Goal: Answer question/provide support

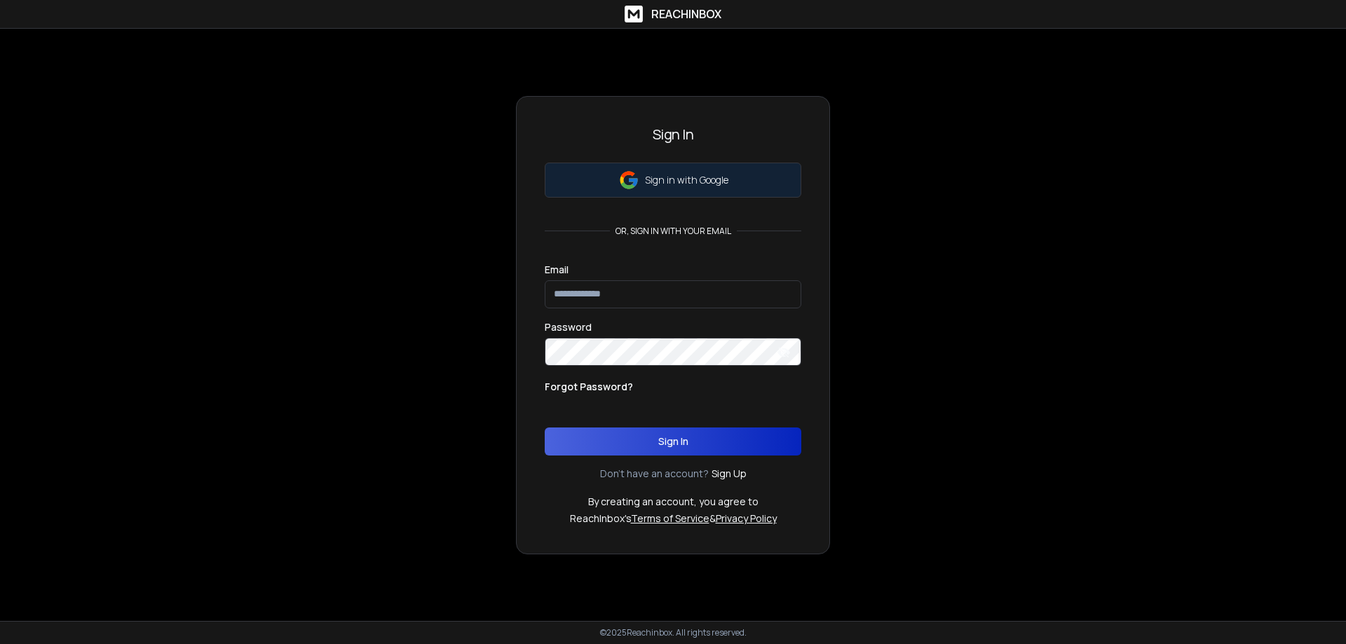
click at [652, 168] on button "Sign in with Google" at bounding box center [673, 180] width 257 height 35
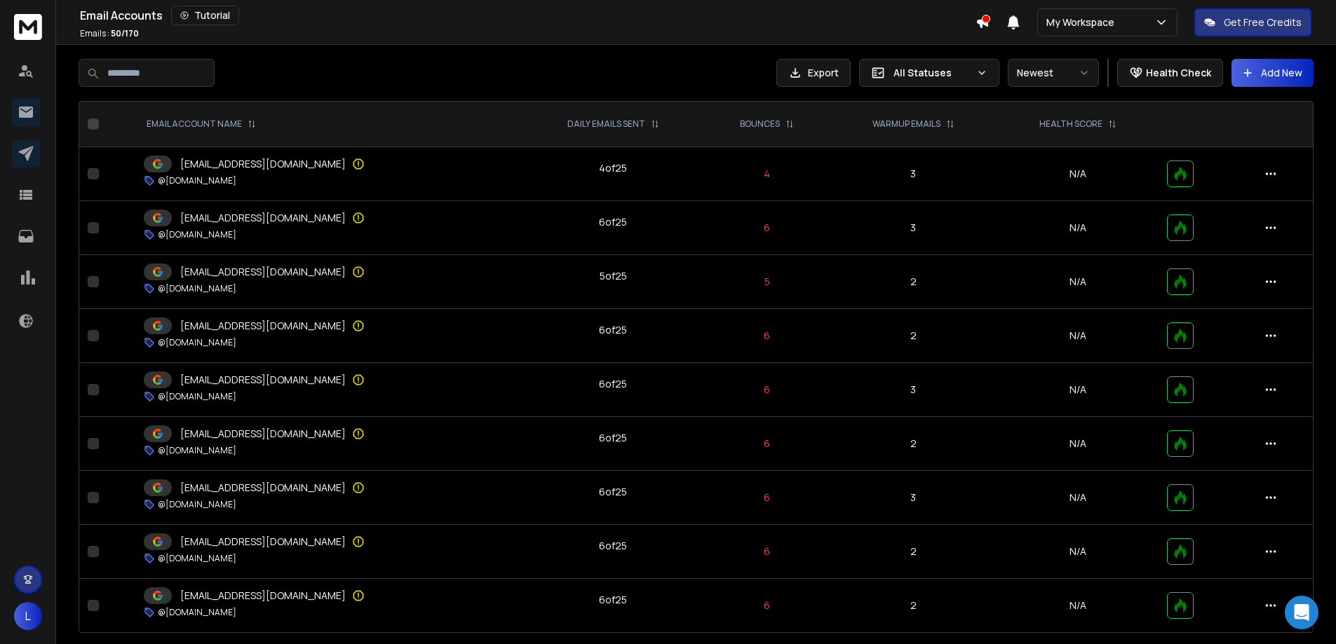
click at [25, 155] on icon at bounding box center [26, 153] width 17 height 17
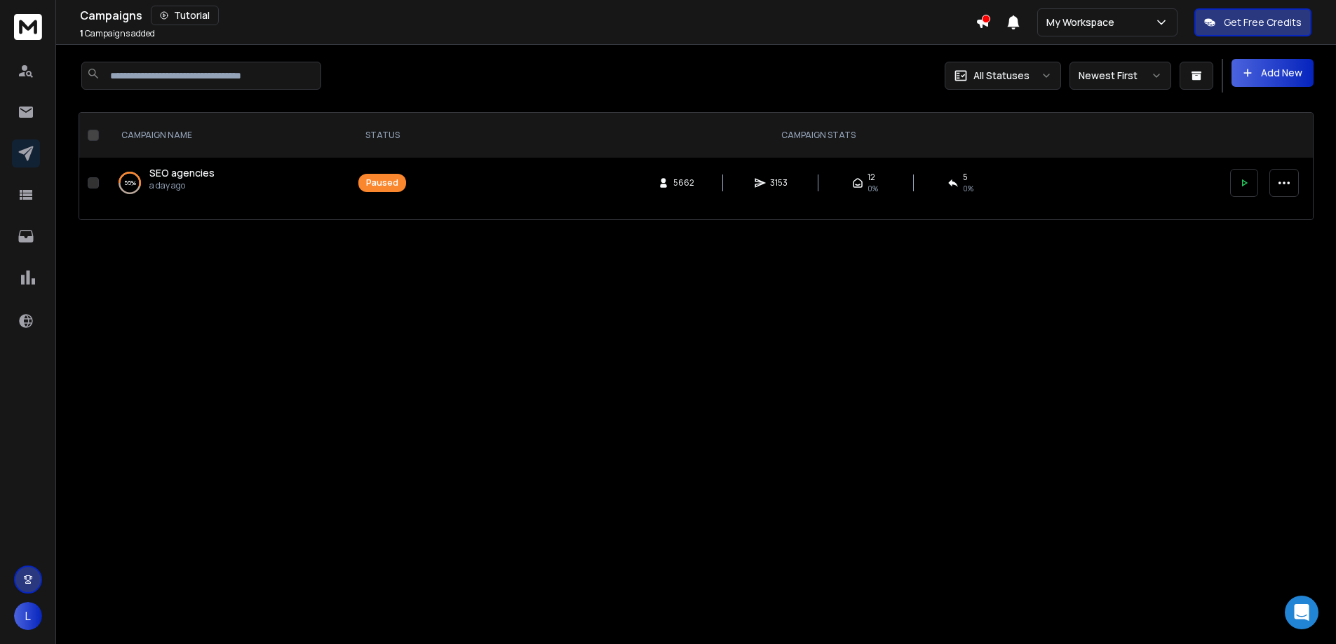
click at [244, 302] on div "Campaigns 1 Campaigns Added All Statuses Newest First Add New CAMPAIGN NAME STA…" at bounding box center [696, 381] width 1235 height 644
click at [1307, 608] on icon "Open Intercom Messenger" at bounding box center [1301, 613] width 16 height 18
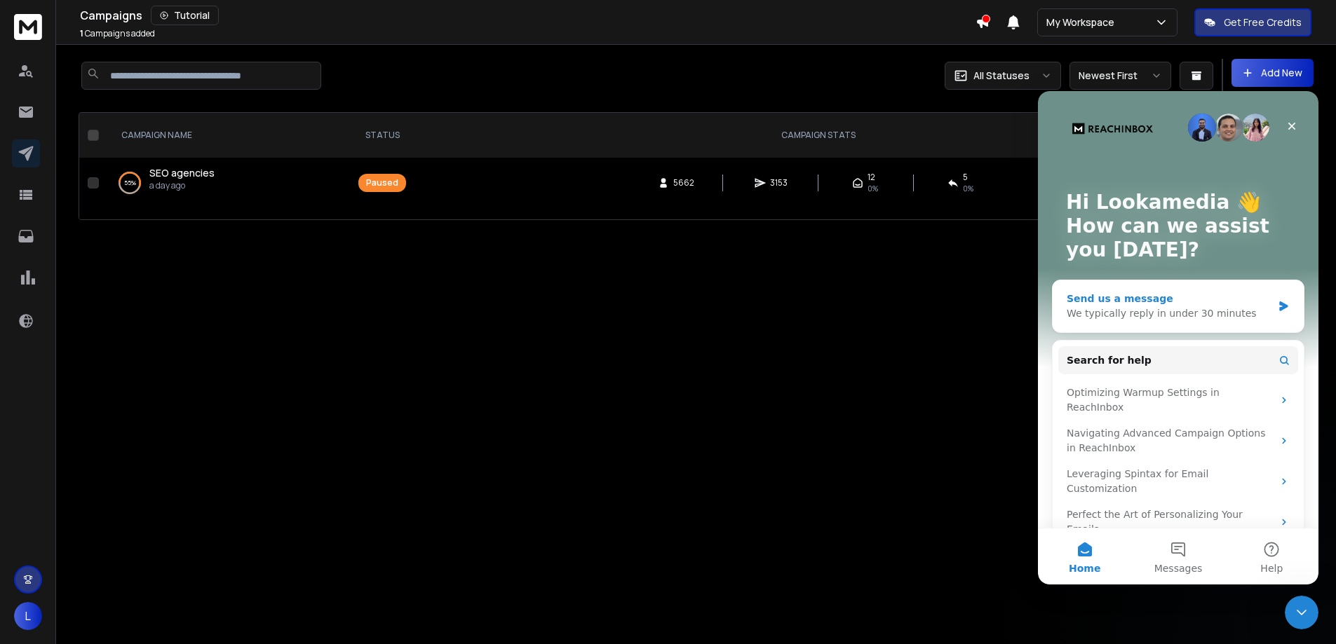
click at [1184, 304] on div "Send us a message" at bounding box center [1168, 299] width 205 height 15
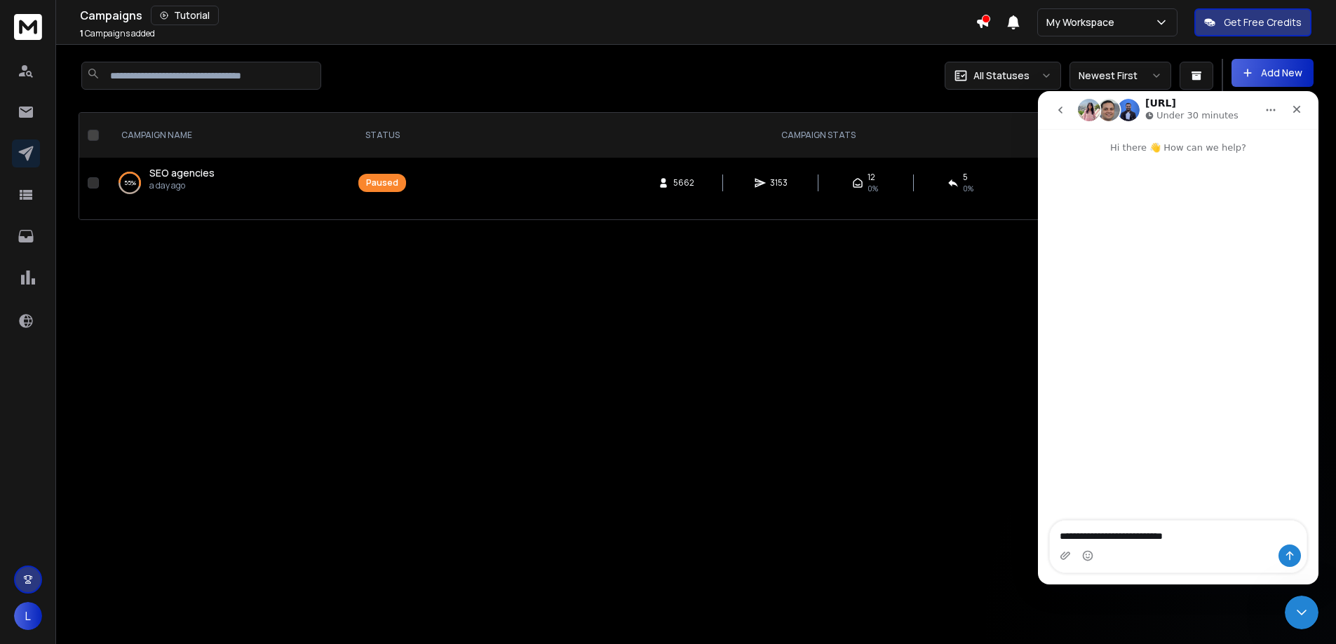
type textarea "**********"
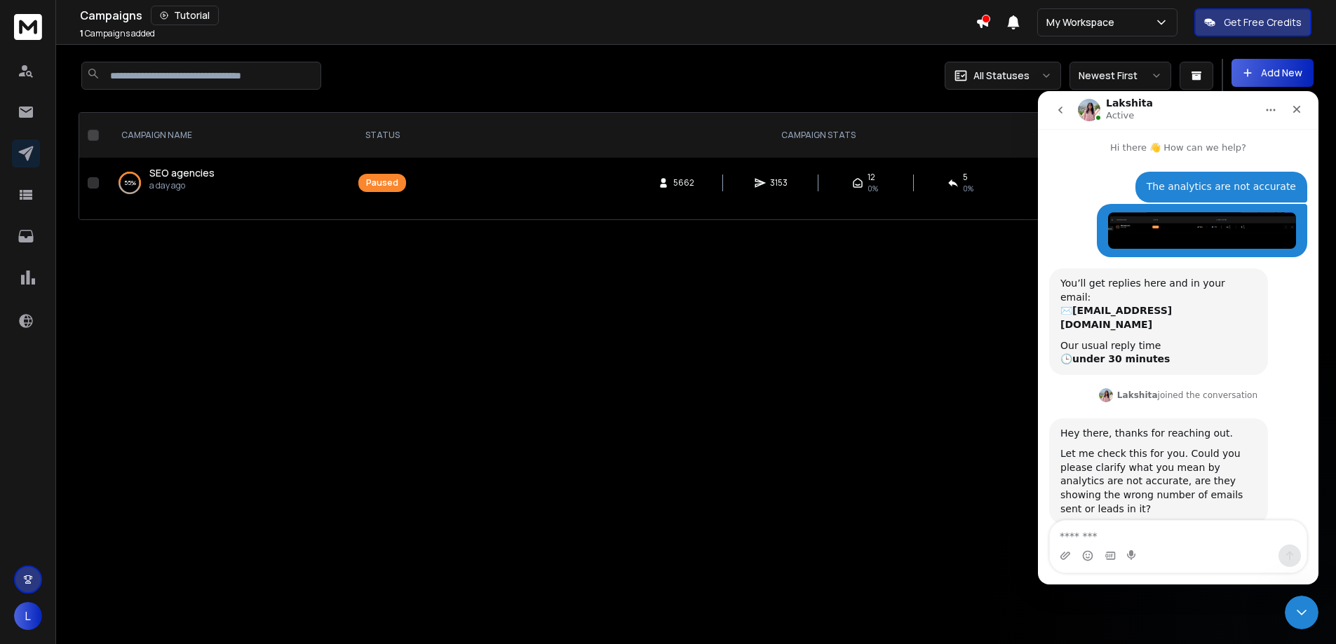
click at [1099, 447] on div "Let me check this for you. Could you please clarify what you mean by analytics …" at bounding box center [1158, 481] width 196 height 69
click at [1141, 447] on div "Let me check this for you. Could you please clarify what you mean by analytics …" at bounding box center [1158, 481] width 196 height 69
click at [1100, 447] on div "Let me check this for you. Could you please clarify what you mean by analytics …" at bounding box center [1158, 481] width 196 height 69
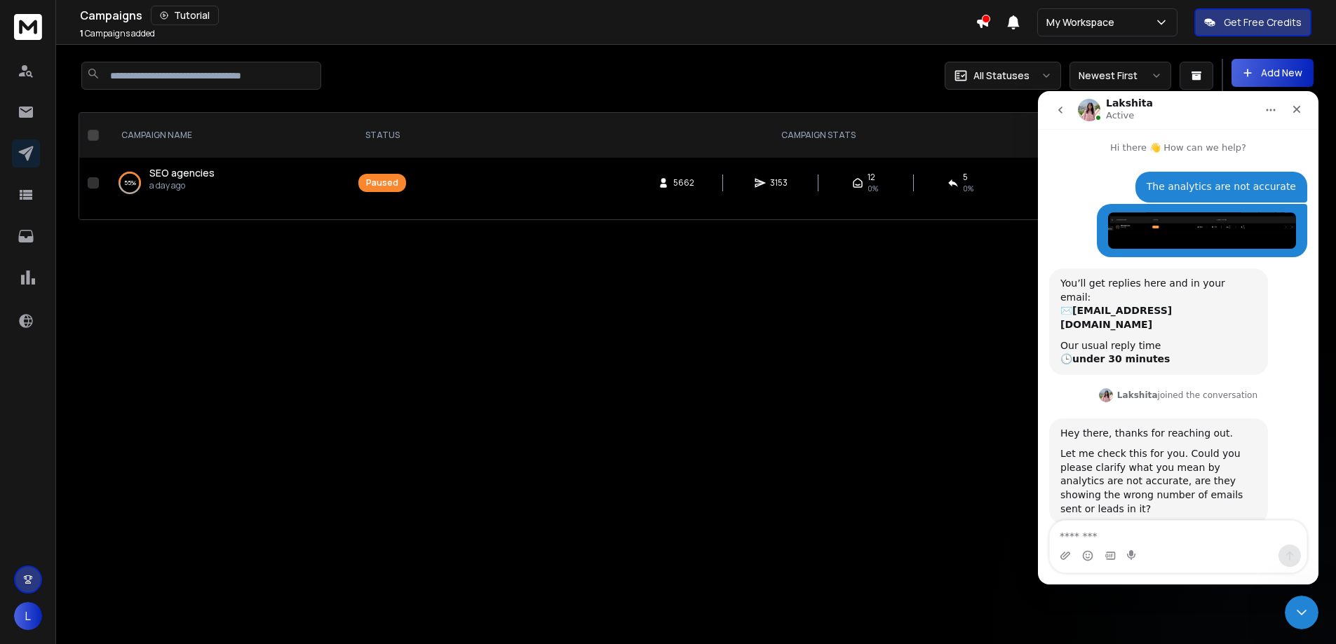
click at [1224, 467] on div "Let me check this for you. Could you please clarify what you mean by analytics …" at bounding box center [1158, 481] width 196 height 69
drag, startPoint x: 1160, startPoint y: 535, endPoint x: 1168, endPoint y: 531, distance: 9.1
click at [1158, 535] on textarea "Message…" at bounding box center [1178, 533] width 257 height 24
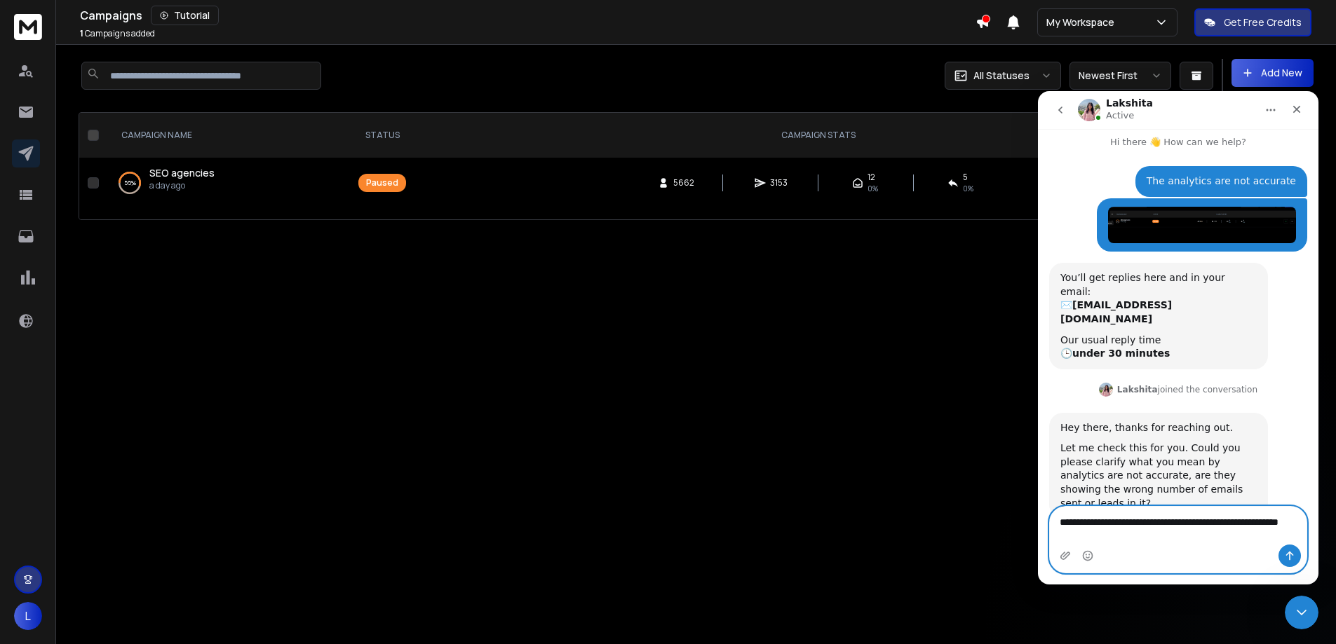
type textarea "**********"
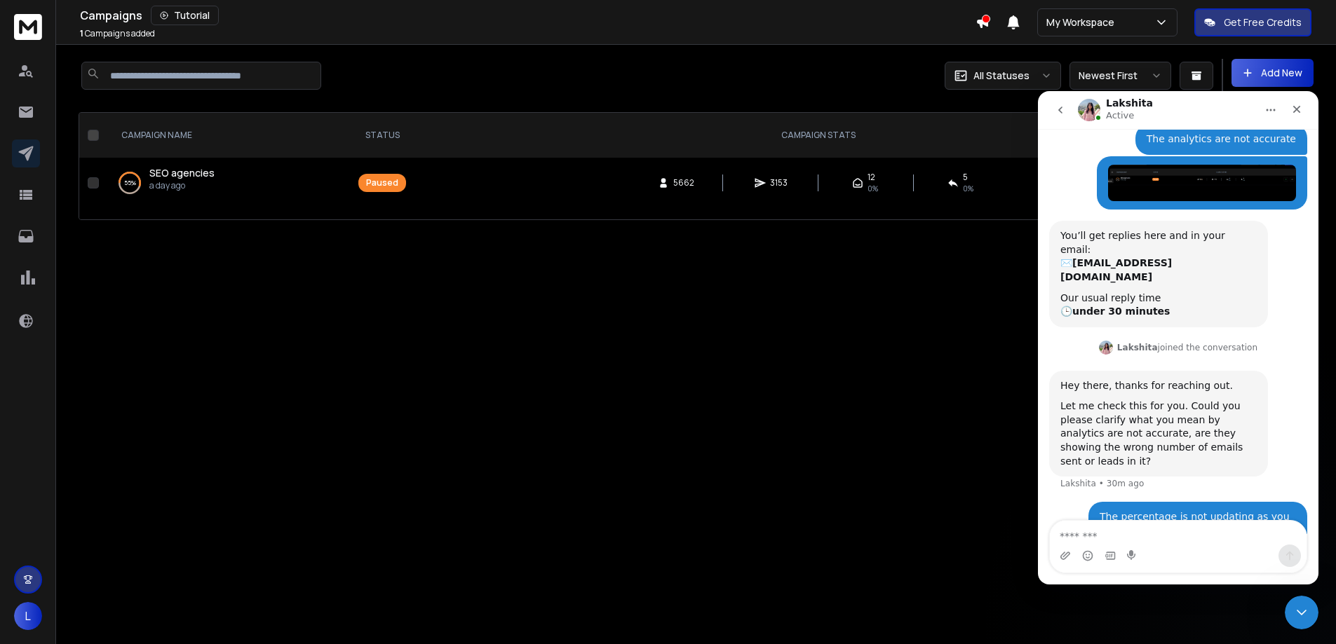
click at [628, 178] on div "5662 3153 12 0 % 5 0 %" at bounding box center [818, 183] width 790 height 22
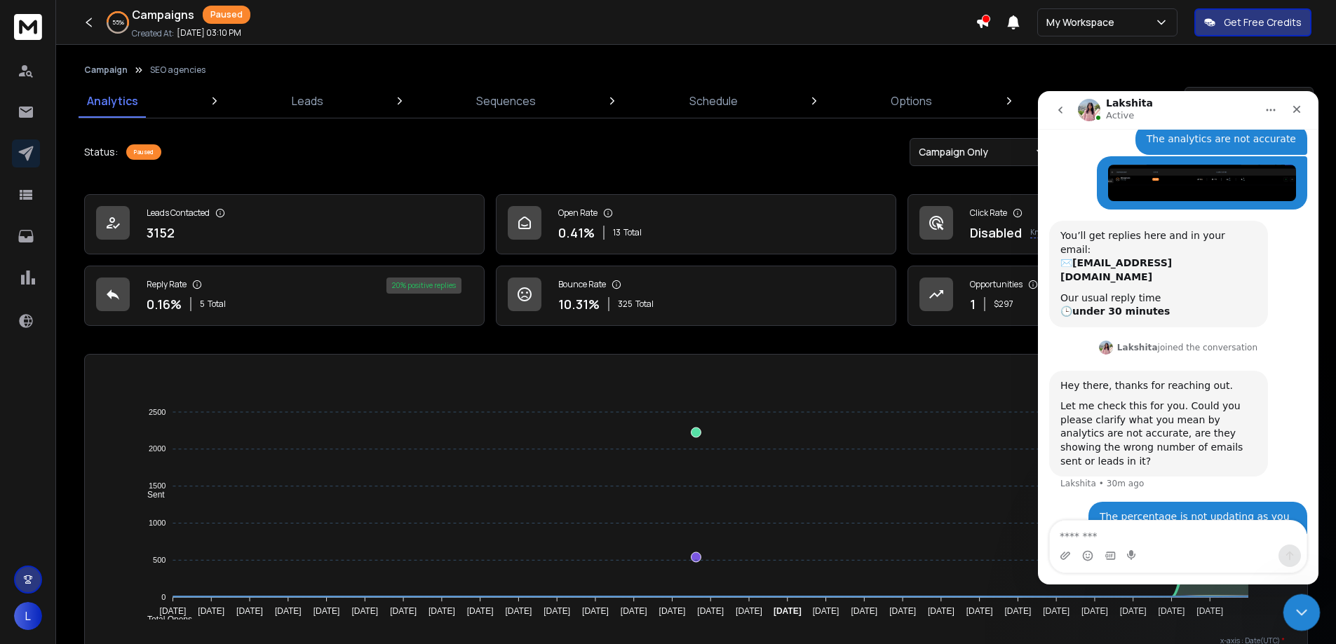
click at [1300, 609] on icon "Close Intercom Messenger" at bounding box center [1299, 610] width 17 height 17
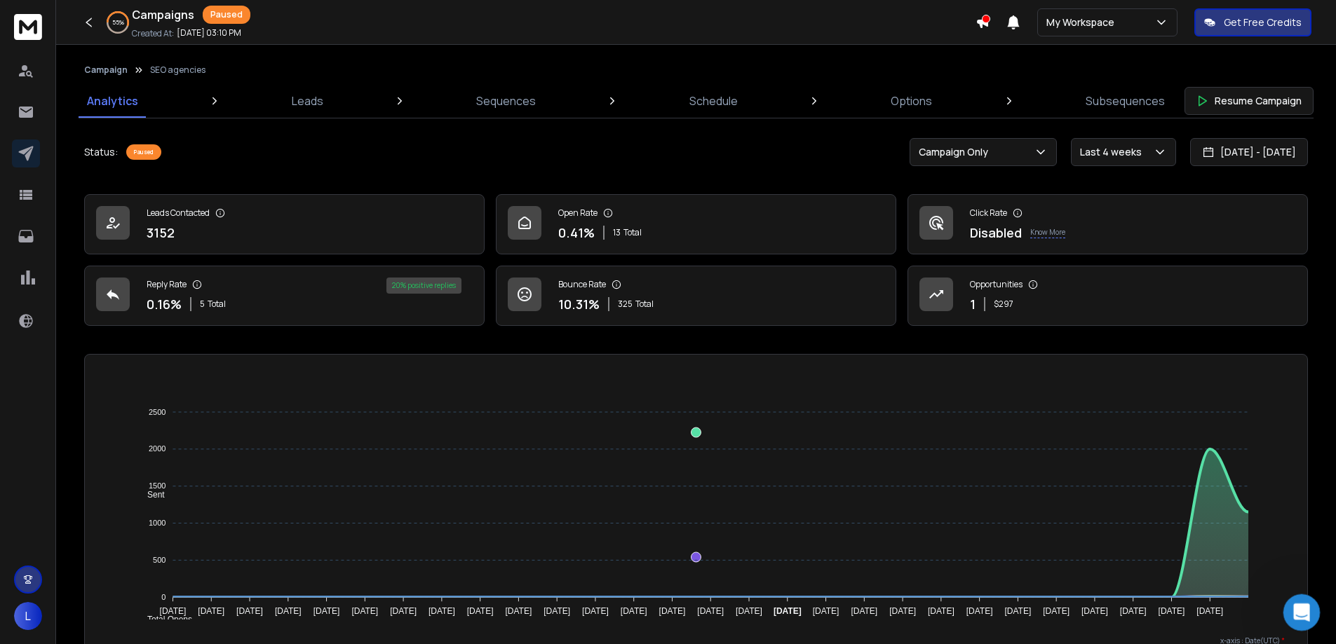
scroll to position [48, 0]
click at [637, 165] on div "Status: Paused Resume Campaign Campaign Only Last 4 weeks 15 Sep 2025 - 13 Oct …" at bounding box center [696, 152] width 1224 height 28
click at [20, 157] on icon at bounding box center [26, 153] width 17 height 17
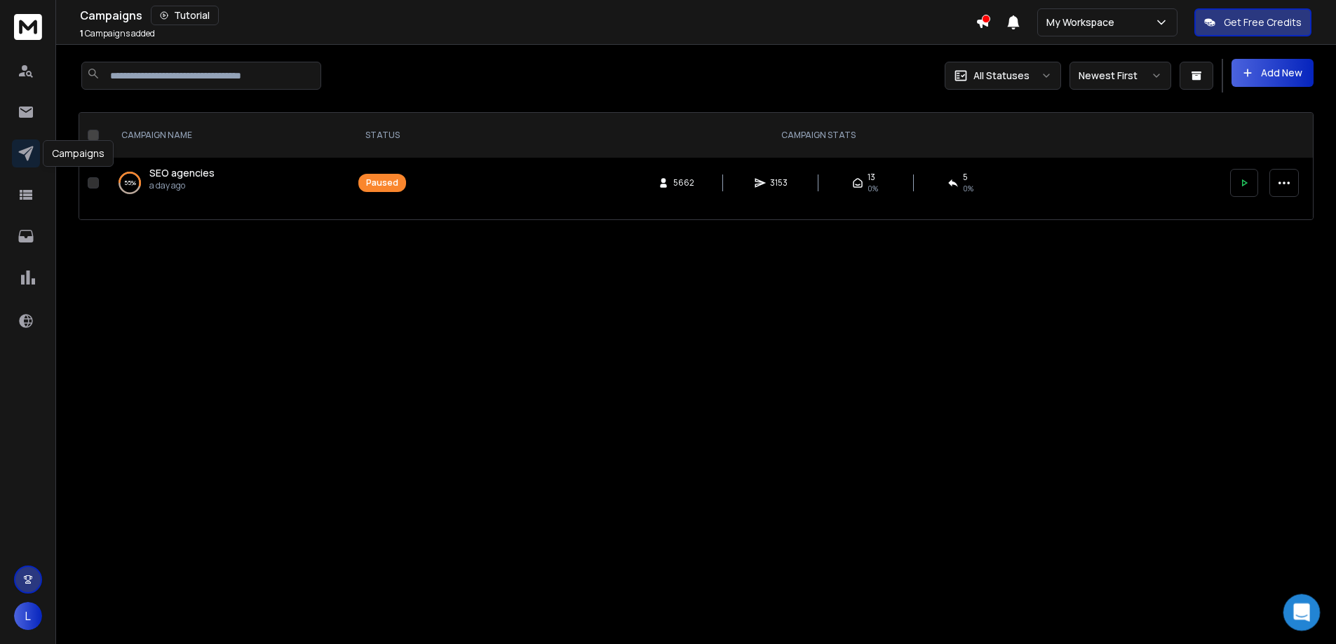
click at [1285, 606] on div "Open Intercom Messenger" at bounding box center [1299, 611] width 46 height 46
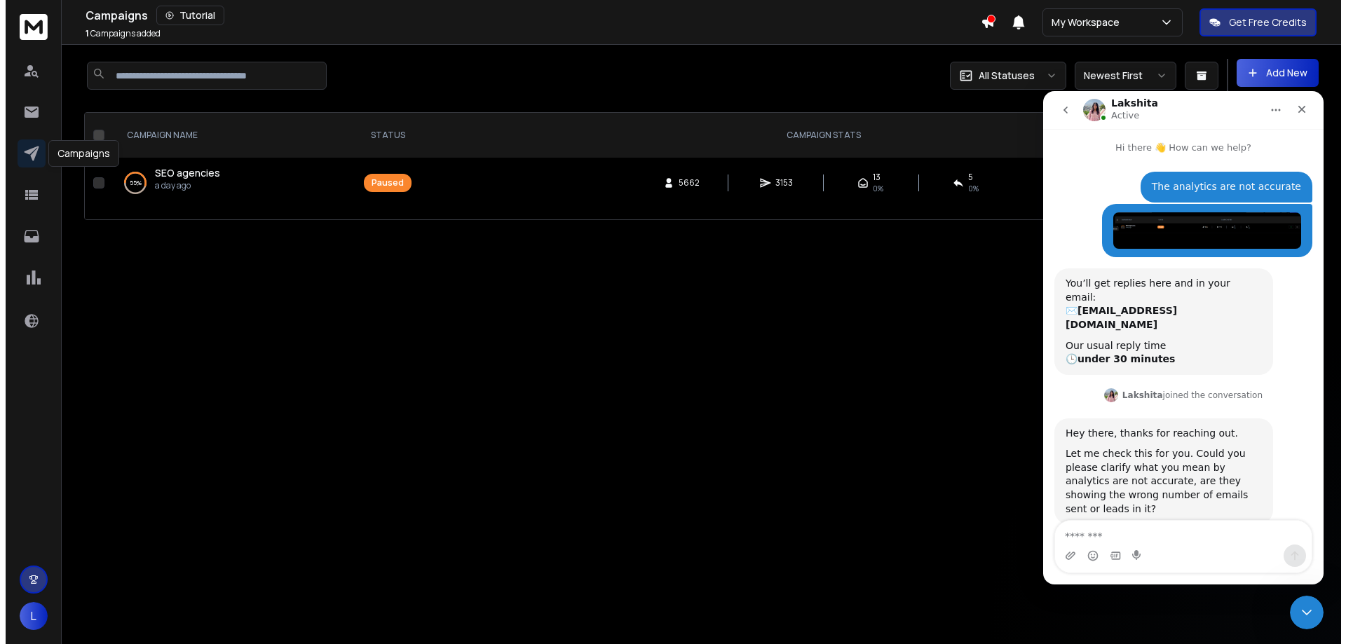
scroll to position [48, 0]
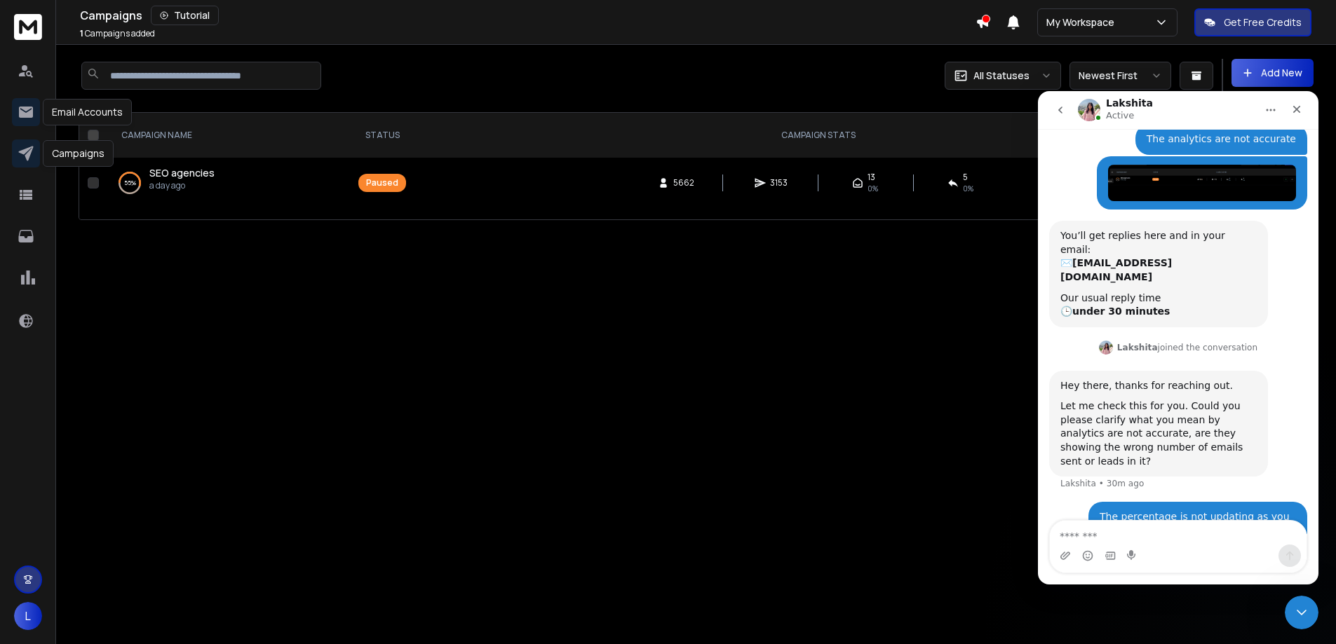
click at [12, 111] on link at bounding box center [26, 112] width 28 height 28
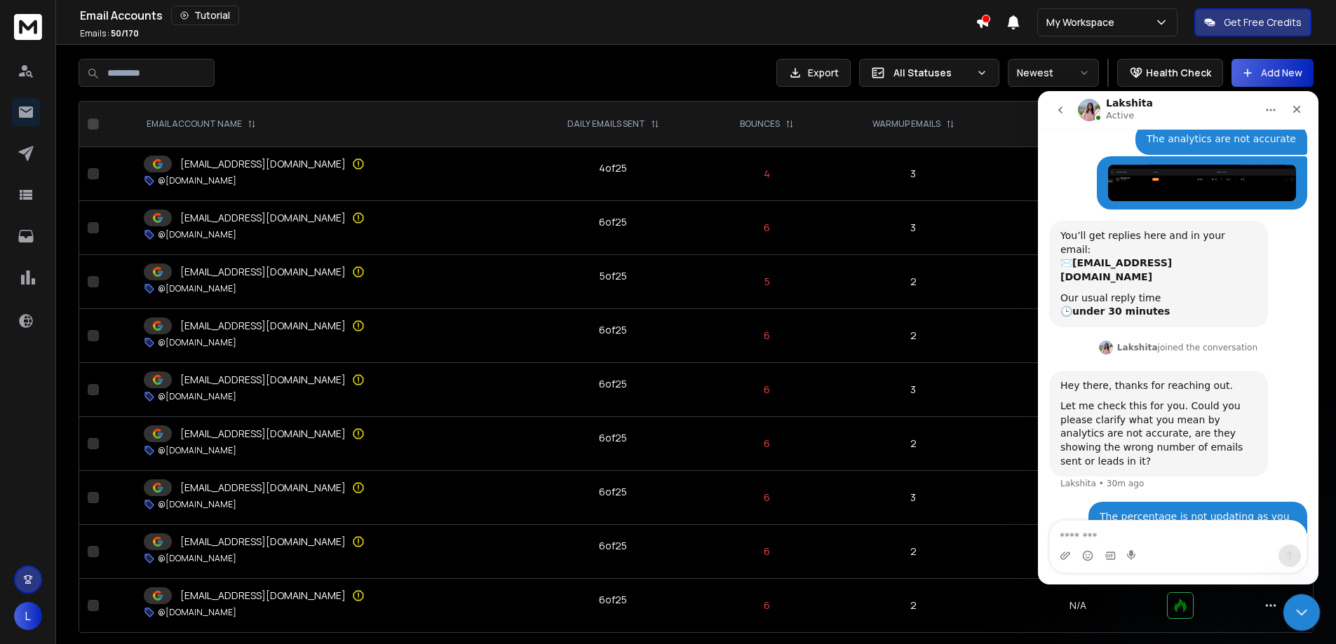
click at [1291, 611] on icon "Close Intercom Messenger" at bounding box center [1299, 610] width 17 height 17
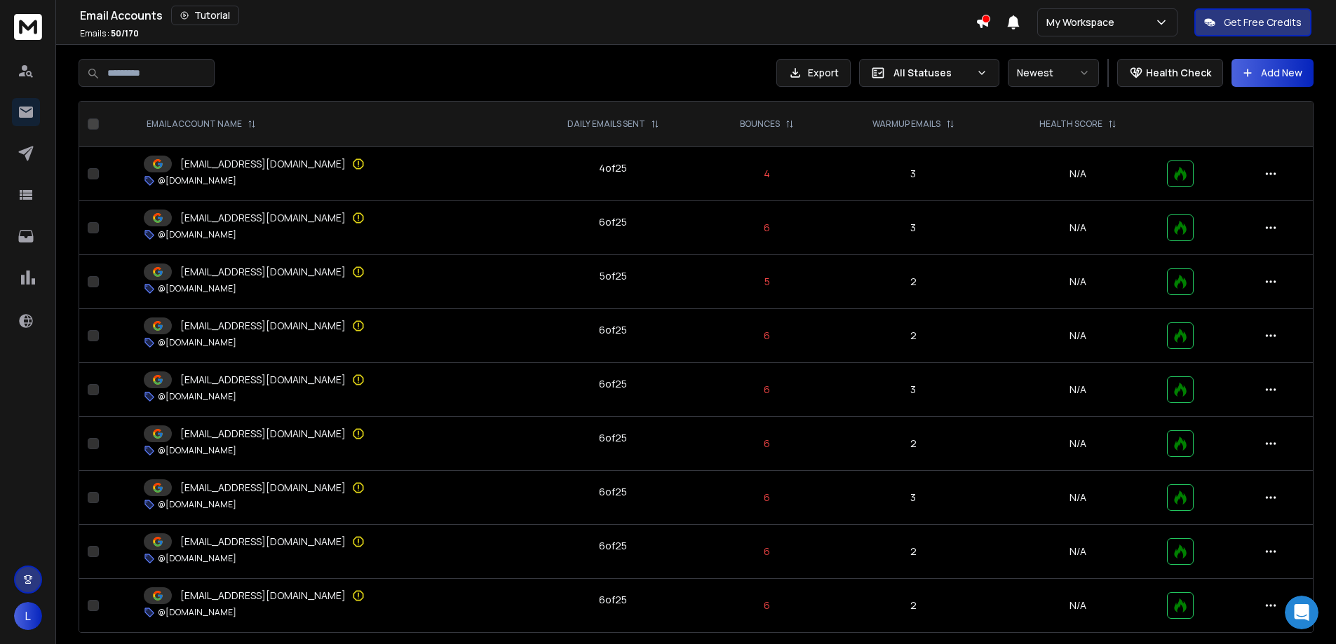
click at [934, 81] on div "All Statuses" at bounding box center [929, 73] width 140 height 28
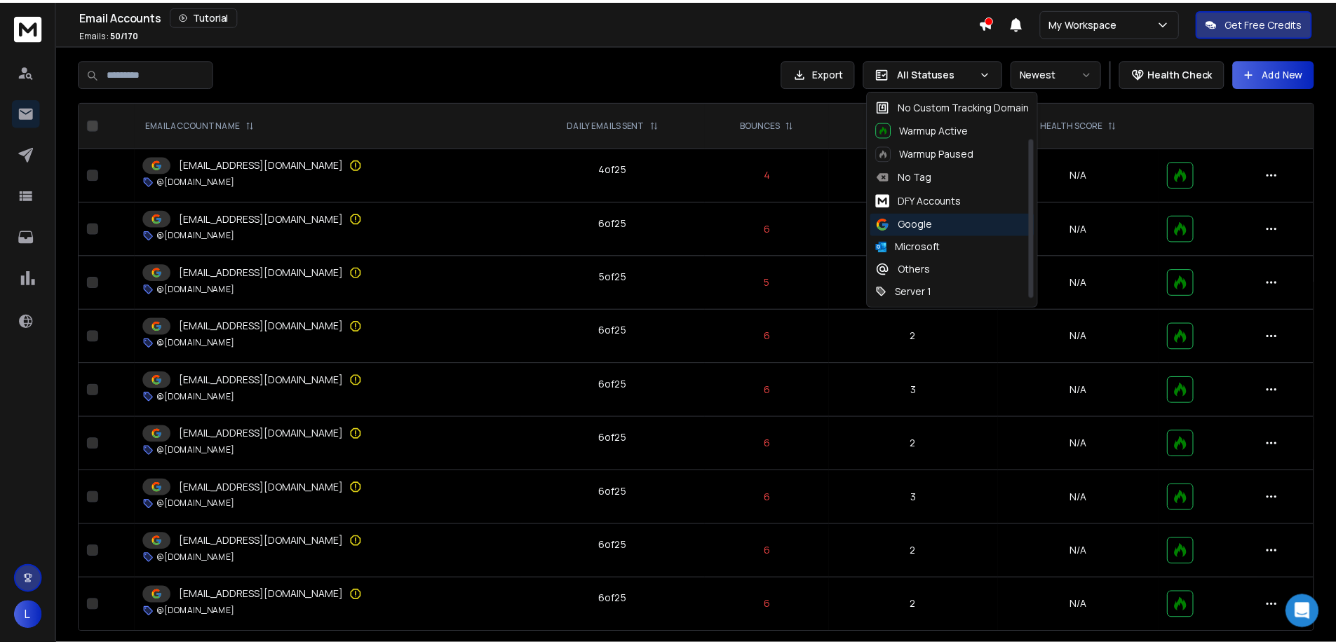
scroll to position [65, 0]
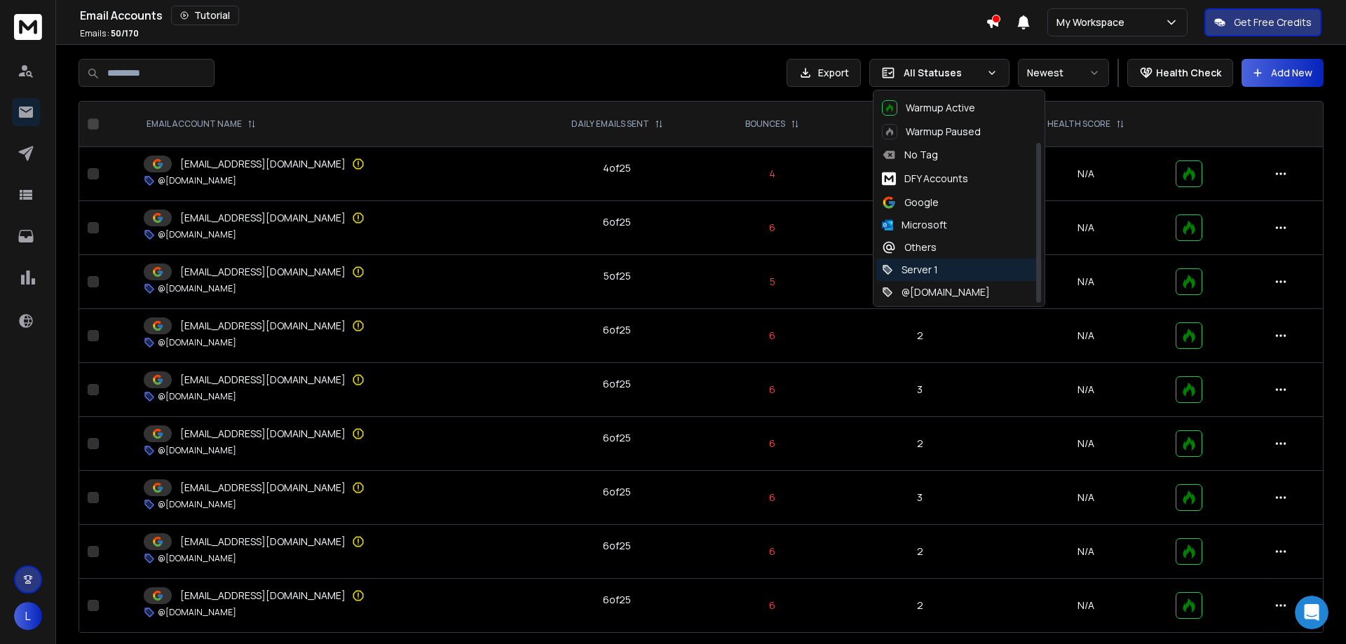
click at [912, 274] on div "Server 1" at bounding box center [910, 270] width 56 height 14
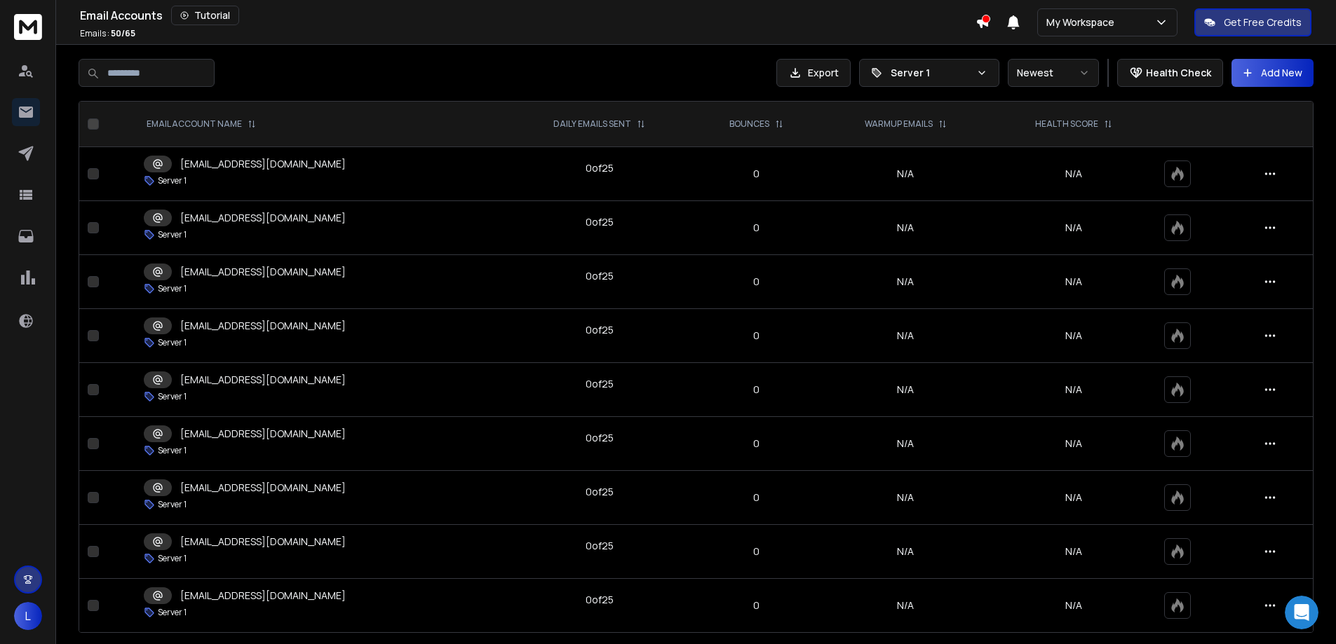
click at [520, 50] on div "Export Server 1 Newest Health Check Add New EMAIL ACCOUNT NAME DAILY EMAILS SEN…" at bounding box center [696, 346] width 1280 height 602
click at [759, 203] on td "0" at bounding box center [756, 228] width 126 height 54
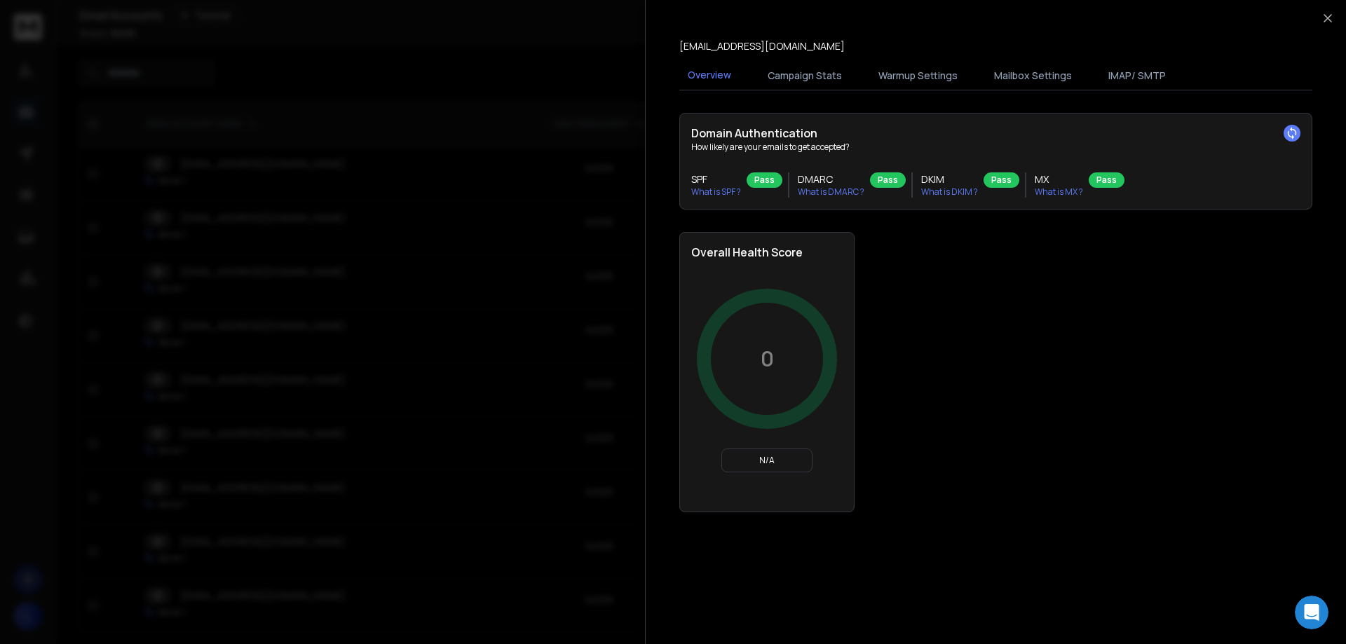
click at [470, 216] on div at bounding box center [673, 322] width 1346 height 644
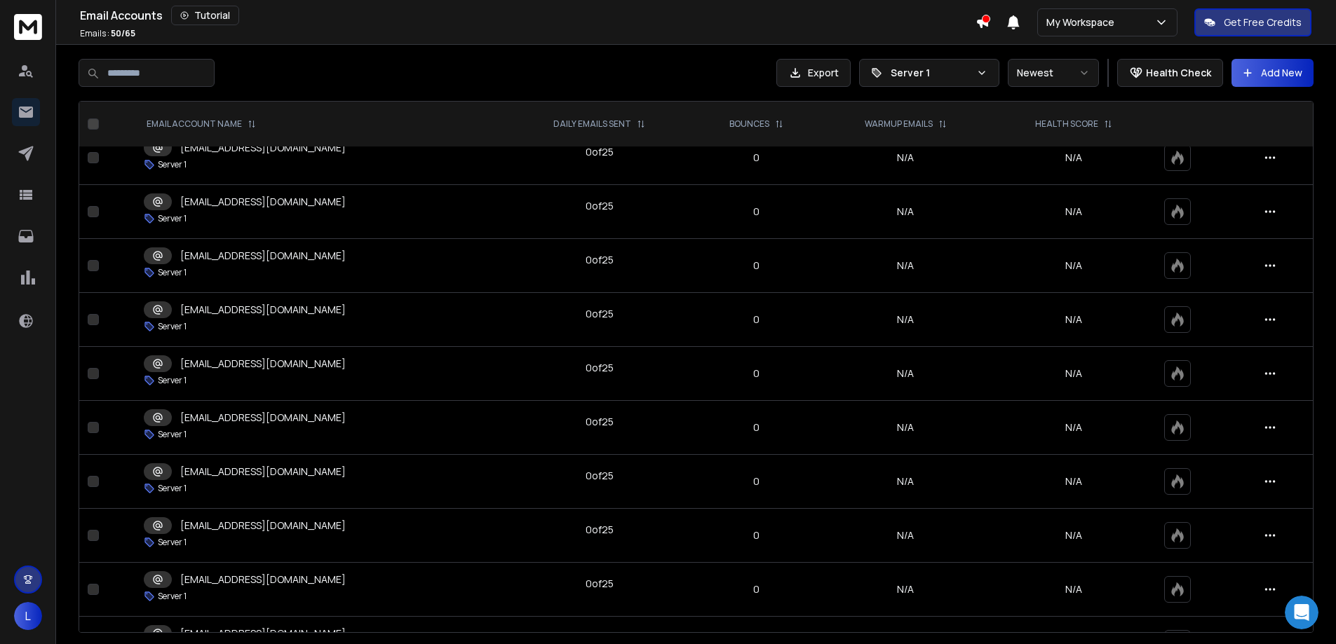
scroll to position [2247, 0]
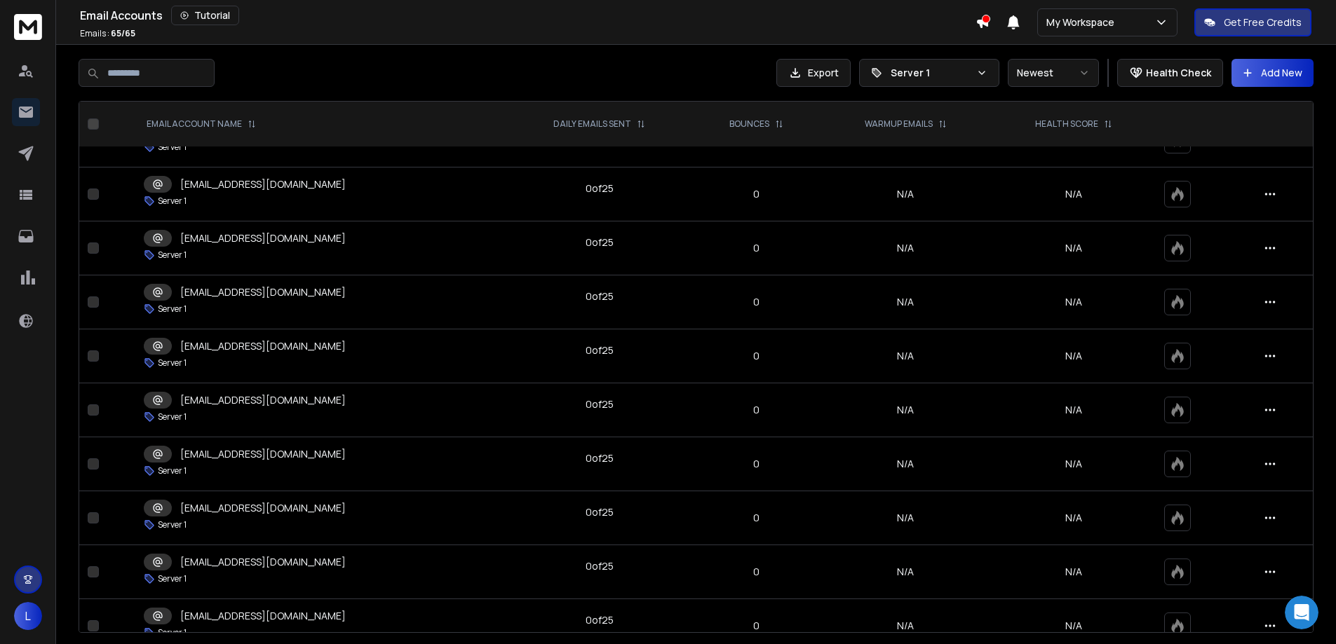
click at [531, 11] on div "Email Accounts Tutorial" at bounding box center [527, 16] width 895 height 20
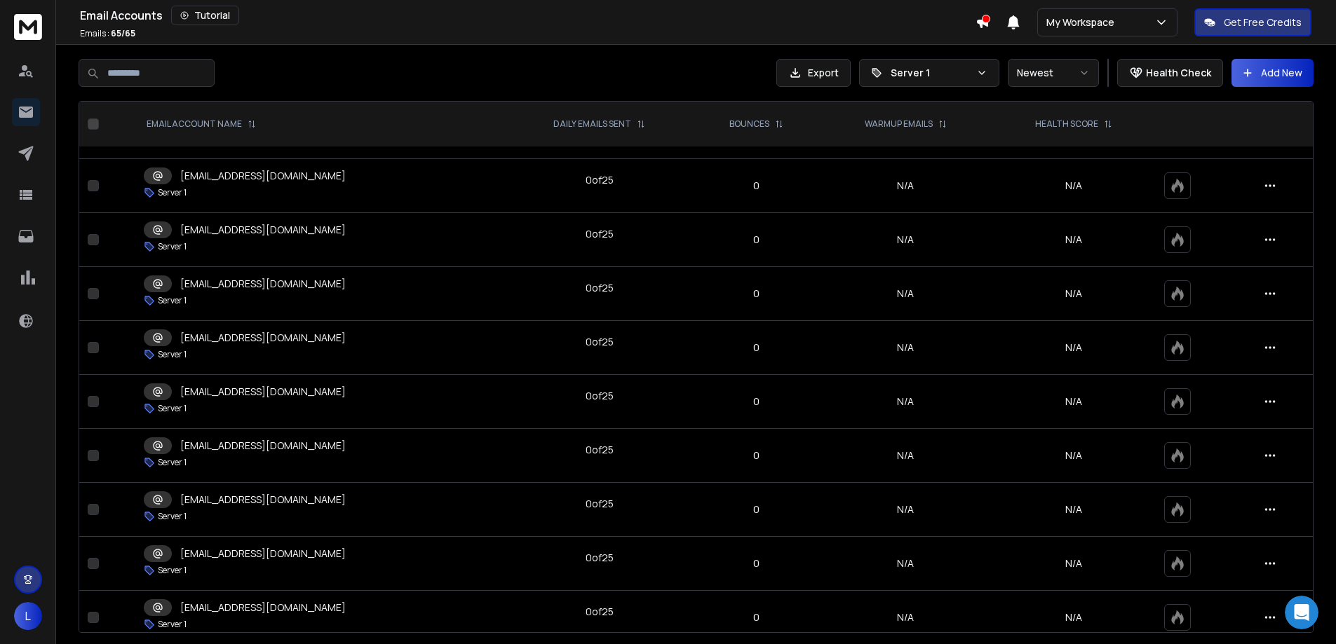
scroll to position [3035, 0]
